Goal: Communication & Community: Answer question/provide support

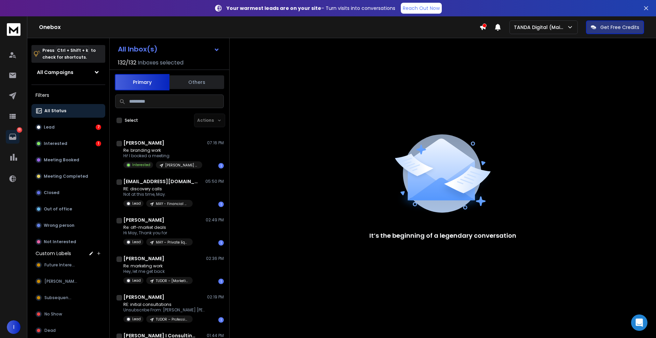
click at [55, 285] on button "[PERSON_NAME]" at bounding box center [68, 282] width 74 height 14
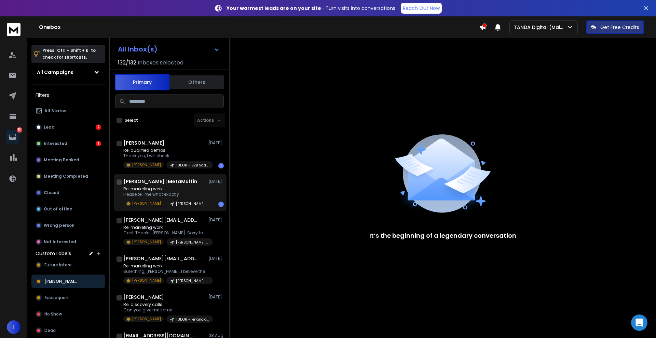
click at [197, 195] on div "Re: marketing work Please tell me what exactly [PERSON_NAME] – [Marketing] – [G…" at bounding box center [173, 196] width 100 height 21
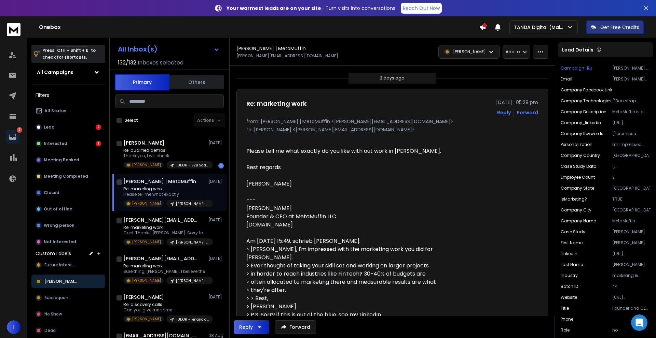
click at [362, 178] on div "Please tell me what exactly do you like with out work in [PERSON_NAME]. Best re…" at bounding box center [348, 252] width 205 height 210
drag, startPoint x: 330, startPoint y: 122, endPoint x: 364, endPoint y: 123, distance: 34.2
click at [364, 123] on p "from: [PERSON_NAME] | MetaMuffin <[PERSON_NAME][EMAIL_ADDRESS][DOMAIN_NAME]>" at bounding box center [392, 121] width 292 height 7
copy p "[DOMAIN_NAME]"
click at [383, 195] on div "Please tell me what exactly do you like with out work in [PERSON_NAME]. Best re…" at bounding box center [348, 252] width 205 height 210
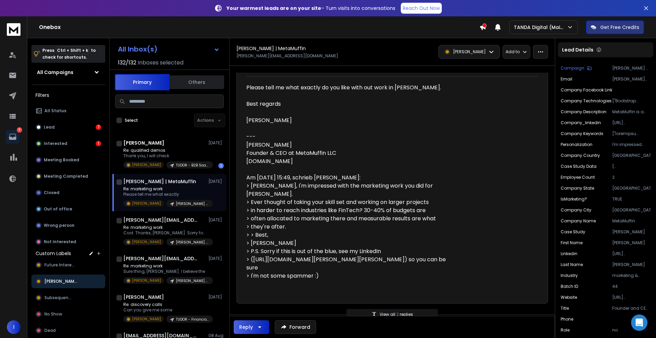
scroll to position [75, 0]
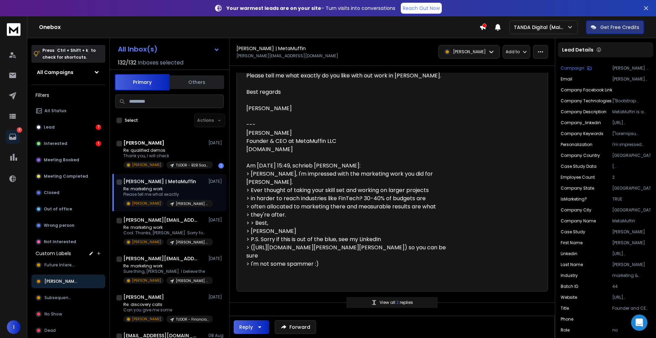
click at [393, 300] on p "View all 2 replies" at bounding box center [395, 302] width 33 height 5
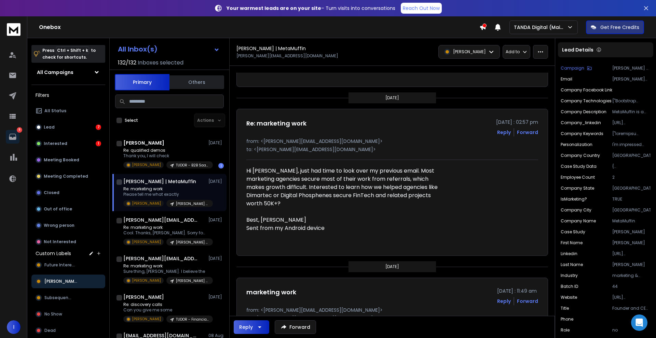
click at [428, 204] on div "Hi [PERSON_NAME], just had time to look over my previous email. Most marketing …" at bounding box center [348, 206] width 205 height 79
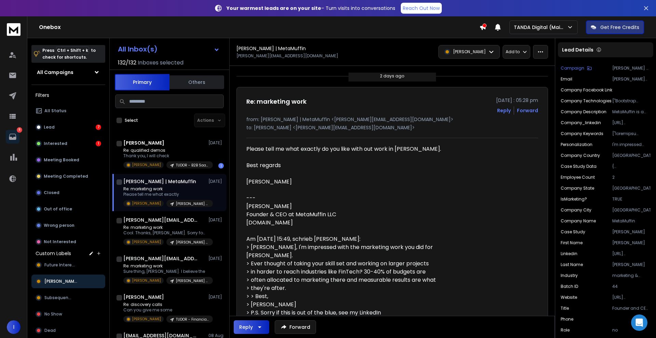
scroll to position [0, 0]
